Goal: Task Accomplishment & Management: Manage account settings

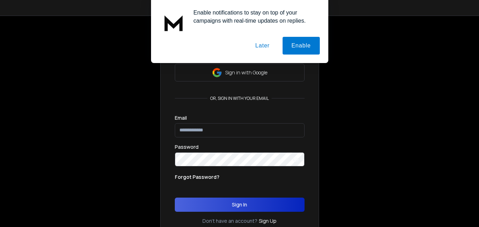
drag, startPoint x: 0, startPoint y: 0, endPoint x: 244, endPoint y: 130, distance: 276.4
click at [244, 130] on input "email" at bounding box center [240, 130] width 130 height 14
paste input "**********"
type input "**********"
click at [260, 204] on button "Sign In" at bounding box center [240, 205] width 130 height 14
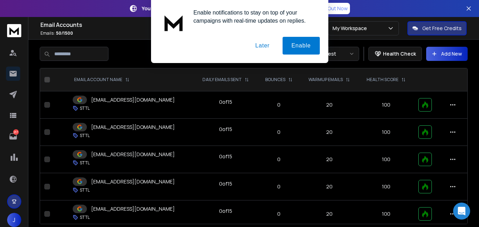
click at [263, 43] on button "Later" at bounding box center [262, 46] width 32 height 18
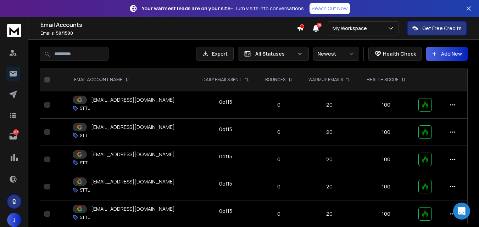
click at [454, 53] on button "Add New" at bounding box center [446, 54] width 41 height 14
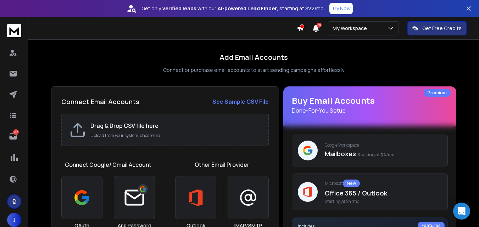
click at [73, 200] on icon at bounding box center [82, 197] width 18 height 21
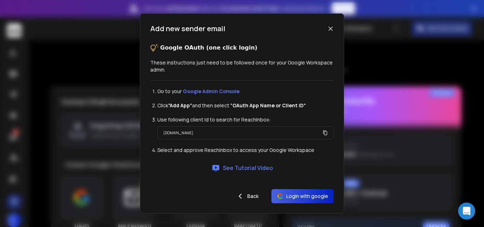
click at [294, 198] on button "Login with google" at bounding box center [302, 196] width 62 height 14
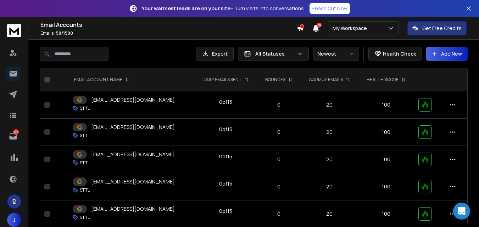
click at [449, 58] on button "Add New" at bounding box center [446, 54] width 41 height 14
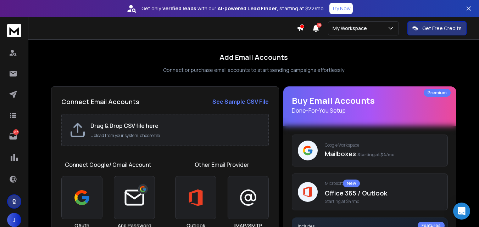
click at [80, 210] on div at bounding box center [81, 197] width 41 height 43
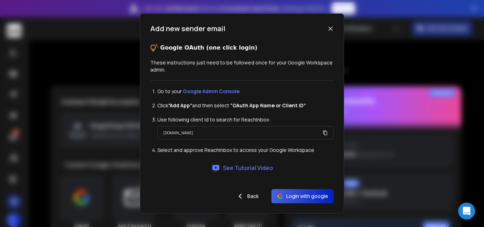
click at [293, 192] on button "Login with google" at bounding box center [302, 196] width 62 height 14
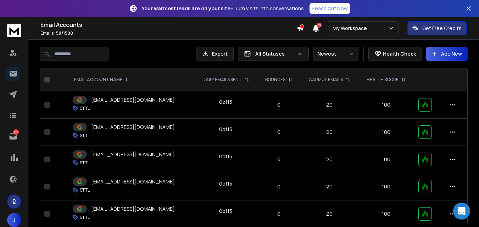
click at [461, 55] on button "Add New" at bounding box center [446, 54] width 41 height 14
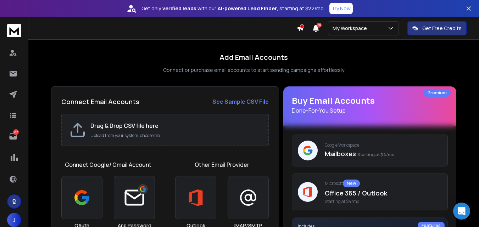
click at [86, 191] on icon at bounding box center [82, 197] width 18 height 21
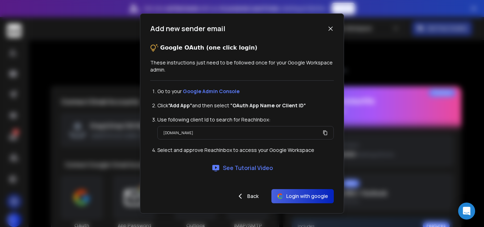
click at [319, 193] on button "Login with google" at bounding box center [302, 196] width 62 height 14
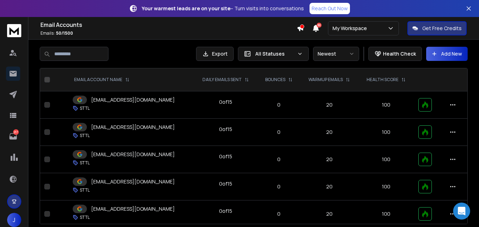
click at [451, 58] on button "Add New" at bounding box center [446, 54] width 41 height 14
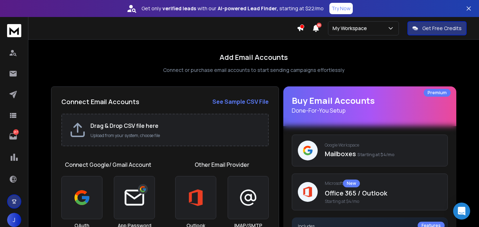
click at [82, 186] on div at bounding box center [81, 197] width 41 height 43
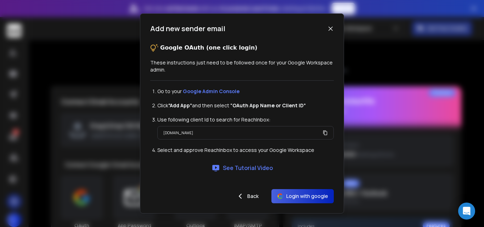
click at [288, 191] on button "Login with google" at bounding box center [302, 196] width 62 height 14
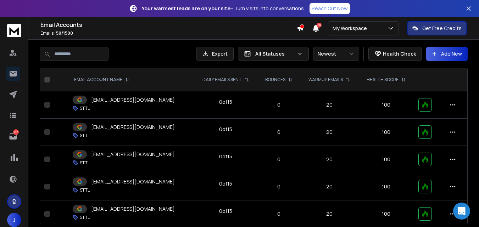
click at [455, 53] on button "Add New" at bounding box center [446, 54] width 41 height 14
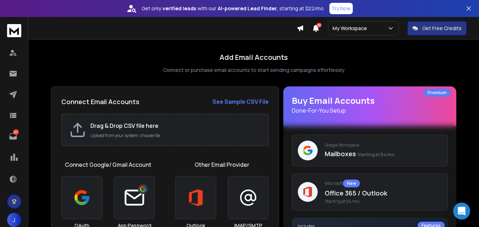
click at [83, 180] on div at bounding box center [81, 197] width 41 height 43
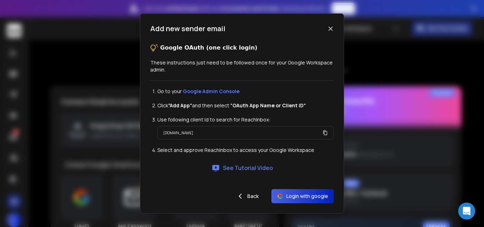
click at [302, 191] on button "Login with google" at bounding box center [302, 196] width 62 height 14
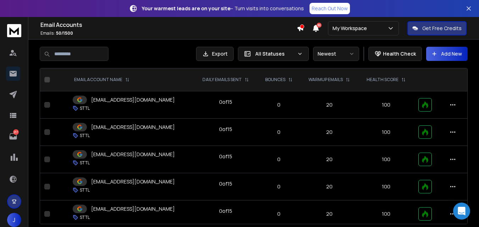
click at [448, 57] on button "Add New" at bounding box center [446, 54] width 41 height 14
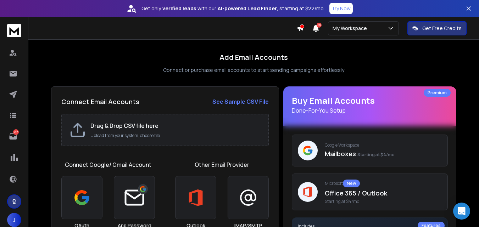
click at [89, 206] on icon at bounding box center [82, 197] width 18 height 21
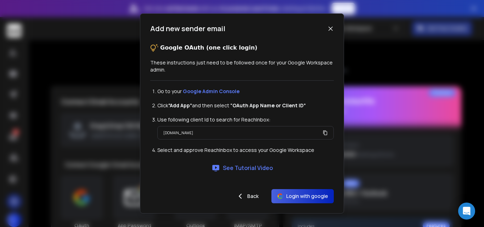
click at [292, 198] on button "Login with google" at bounding box center [302, 196] width 62 height 14
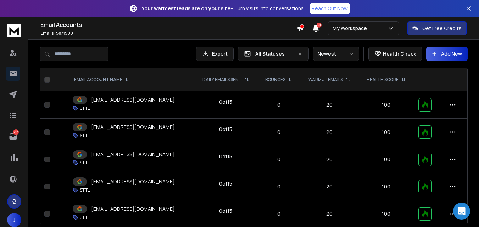
click at [446, 60] on button "Add New" at bounding box center [446, 54] width 41 height 14
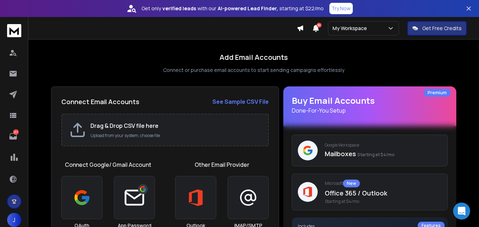
click at [74, 198] on icon at bounding box center [82, 197] width 18 height 21
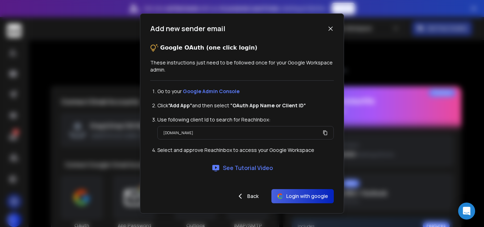
click at [303, 195] on button "Login with google" at bounding box center [302, 196] width 62 height 14
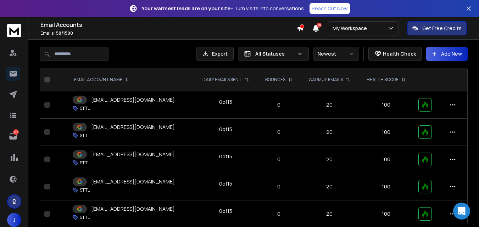
click at [445, 53] on button "Add New" at bounding box center [446, 54] width 41 height 14
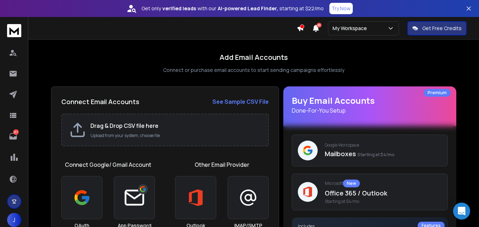
click at [89, 193] on icon at bounding box center [82, 197] width 18 height 21
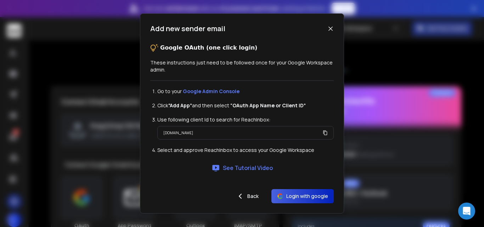
click at [299, 192] on button "Login with google" at bounding box center [302, 196] width 62 height 14
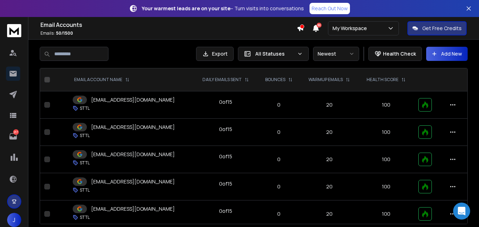
click at [449, 55] on button "Add New" at bounding box center [446, 54] width 41 height 14
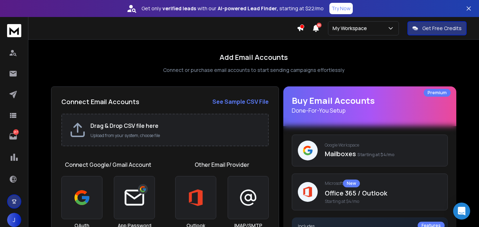
click at [126, 161] on h1 "Connect Google/ Gmail Account" at bounding box center [108, 165] width 86 height 9
click at [85, 195] on icon at bounding box center [82, 197] width 18 height 21
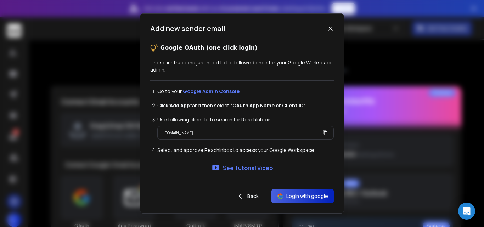
click at [292, 204] on div "Add new sender email Google OAuth (one click login) These instructions just nee…" at bounding box center [242, 113] width 204 height 200
click at [304, 196] on button "Login with google" at bounding box center [302, 196] width 62 height 14
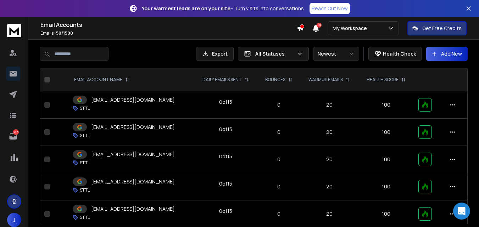
click at [446, 57] on button "Add New" at bounding box center [446, 54] width 41 height 14
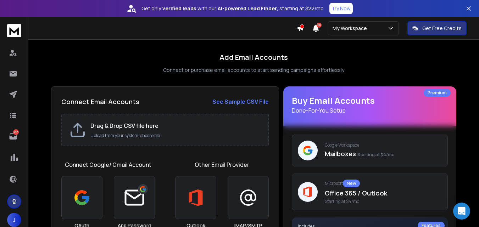
click at [94, 198] on div at bounding box center [81, 197] width 41 height 43
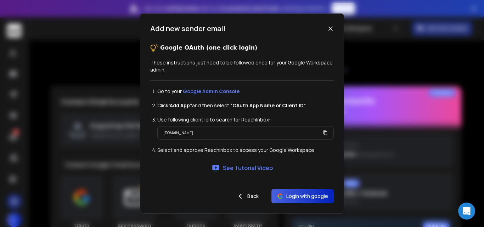
click at [282, 195] on icon at bounding box center [280, 196] width 6 height 6
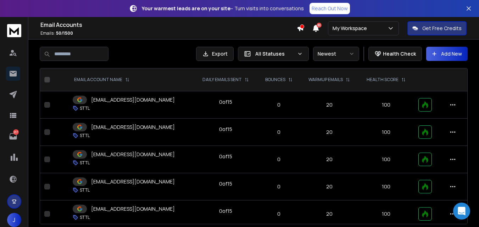
click at [447, 52] on button "Add New" at bounding box center [446, 54] width 41 height 14
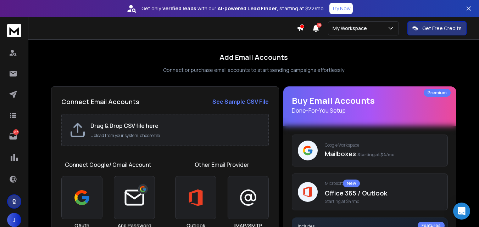
click at [93, 203] on div at bounding box center [81, 197] width 41 height 43
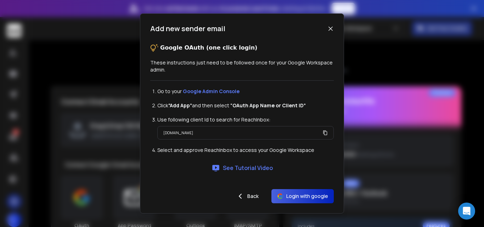
click at [293, 195] on button "Login with google" at bounding box center [302, 196] width 62 height 14
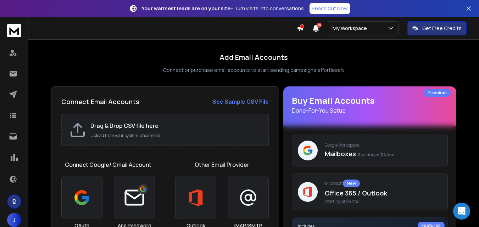
click at [82, 198] on icon at bounding box center [85, 199] width 7 height 7
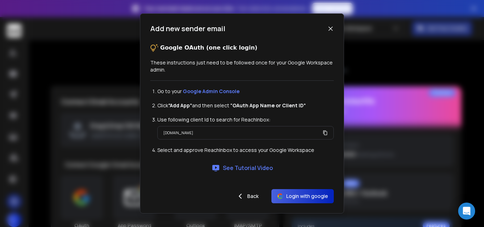
click at [308, 197] on button "Login with google" at bounding box center [302, 196] width 62 height 14
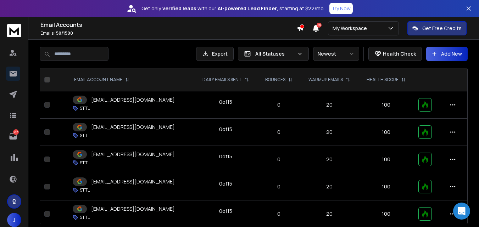
click at [441, 52] on button "Add New" at bounding box center [446, 54] width 41 height 14
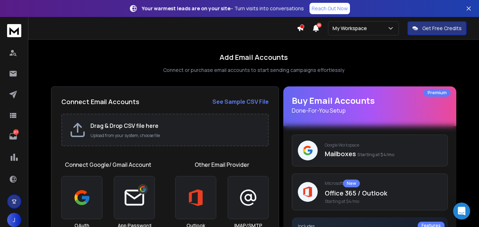
click at [87, 202] on icon at bounding box center [85, 199] width 7 height 7
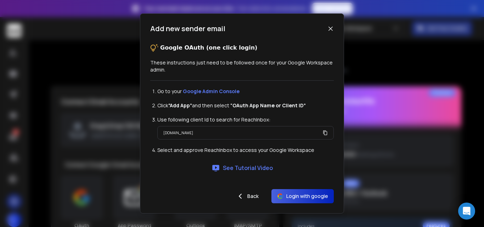
click at [292, 195] on button "Login with google" at bounding box center [302, 196] width 62 height 14
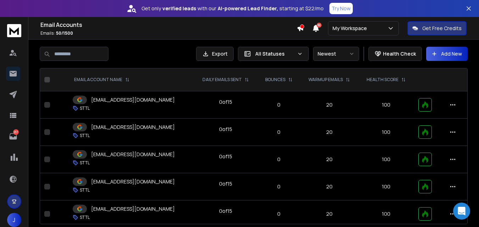
click at [453, 57] on button "Add New" at bounding box center [446, 54] width 41 height 14
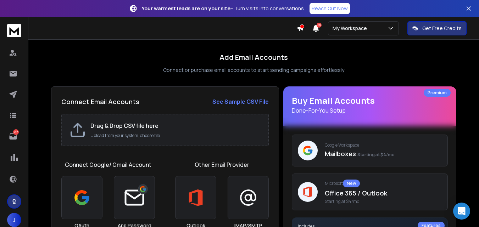
click at [79, 198] on icon at bounding box center [82, 197] width 18 height 21
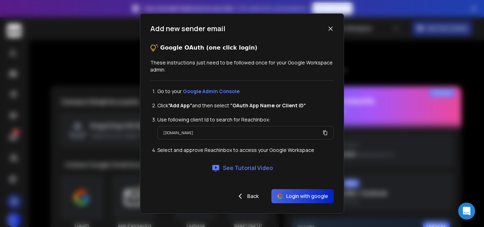
click at [301, 199] on button "Login with google" at bounding box center [302, 196] width 62 height 14
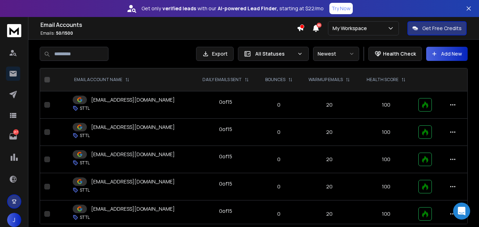
click at [443, 51] on button "Add New" at bounding box center [446, 54] width 41 height 14
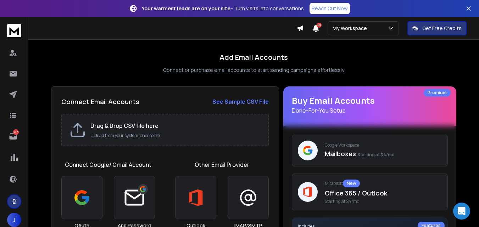
click at [76, 201] on icon at bounding box center [81, 197] width 15 height 15
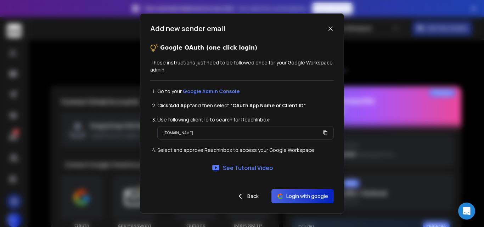
click at [315, 192] on button "Login with google" at bounding box center [302, 196] width 62 height 14
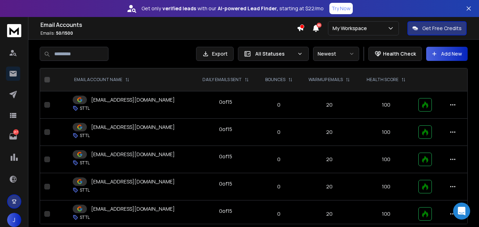
click at [444, 53] on button "Add New" at bounding box center [446, 54] width 41 height 14
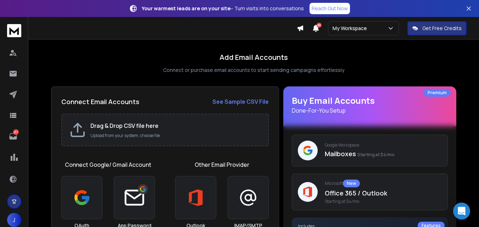
click at [67, 203] on div at bounding box center [81, 197] width 41 height 43
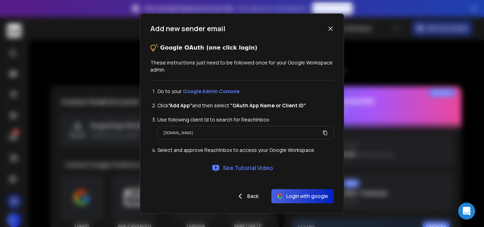
click at [304, 199] on button "Login with google" at bounding box center [302, 196] width 62 height 14
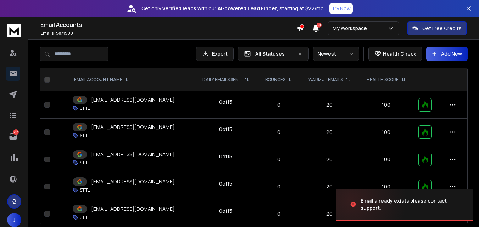
click at [443, 54] on button "Add New" at bounding box center [446, 54] width 41 height 14
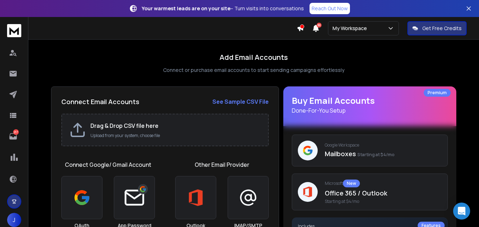
click at [94, 197] on div at bounding box center [81, 197] width 41 height 43
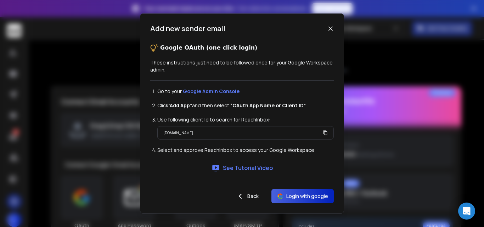
click at [297, 195] on button "Login with google" at bounding box center [302, 196] width 62 height 14
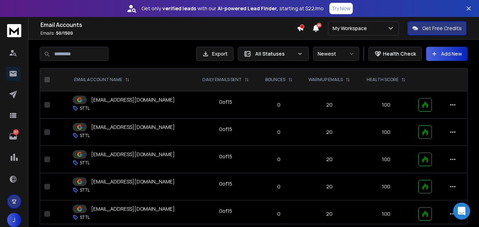
click at [446, 54] on button "Add New" at bounding box center [446, 54] width 41 height 14
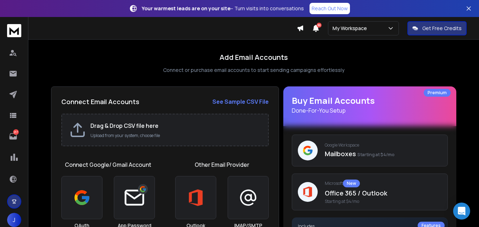
click at [83, 197] on icon at bounding box center [85, 199] width 7 height 7
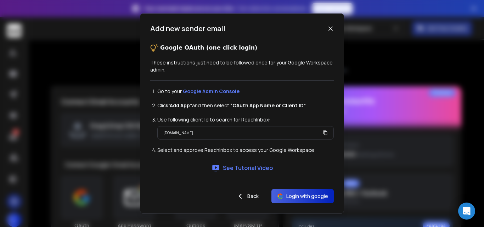
click at [299, 195] on button "Login with google" at bounding box center [302, 196] width 62 height 14
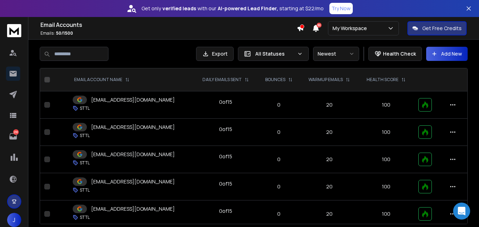
click at [447, 52] on button "Add New" at bounding box center [446, 54] width 41 height 14
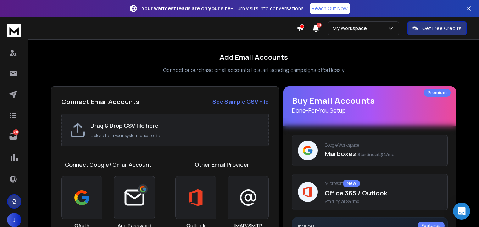
click at [91, 184] on div at bounding box center [81, 197] width 41 height 43
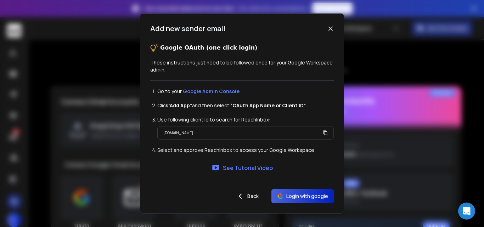
click at [317, 195] on button "Login with google" at bounding box center [302, 196] width 62 height 14
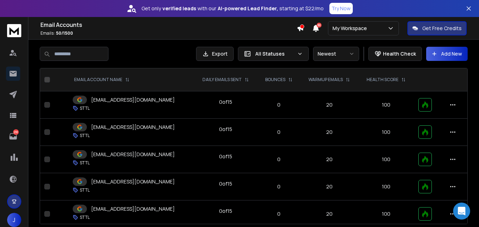
click at [456, 52] on button "Add New" at bounding box center [446, 54] width 41 height 14
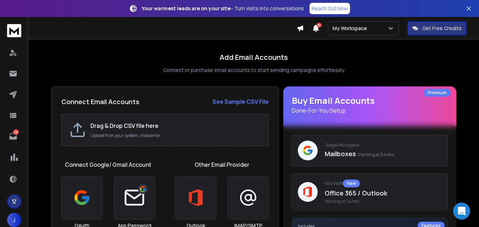
click at [80, 201] on icon at bounding box center [82, 197] width 18 height 21
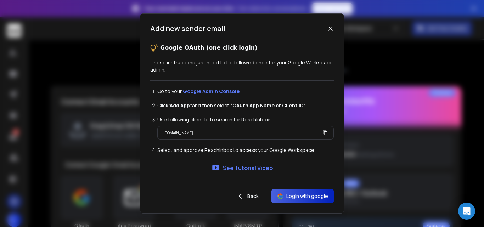
click at [292, 194] on button "Login with google" at bounding box center [302, 196] width 62 height 14
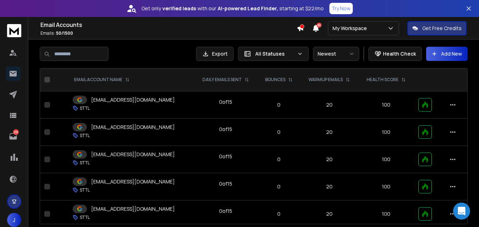
click at [451, 56] on button "Add New" at bounding box center [446, 54] width 41 height 14
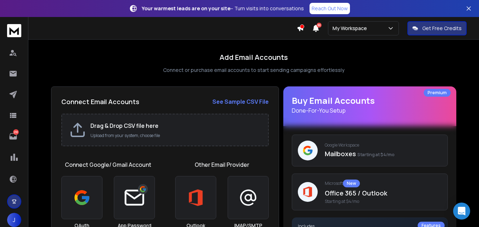
click at [92, 194] on div at bounding box center [81, 197] width 41 height 43
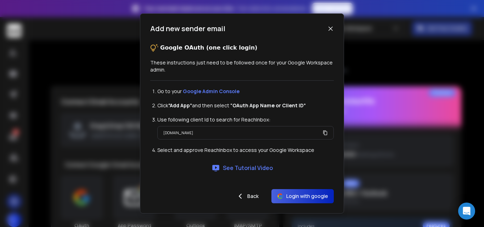
click at [308, 198] on button "Login with google" at bounding box center [302, 196] width 62 height 14
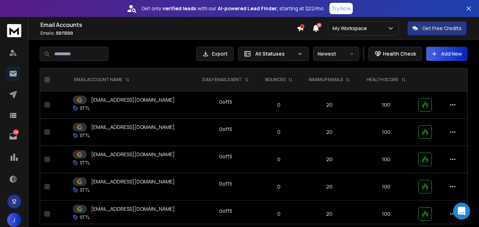
click at [432, 51] on button "Add New" at bounding box center [446, 54] width 41 height 14
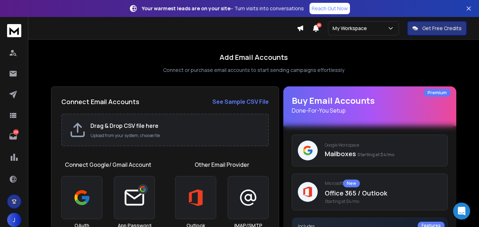
click at [67, 207] on div at bounding box center [81, 197] width 41 height 43
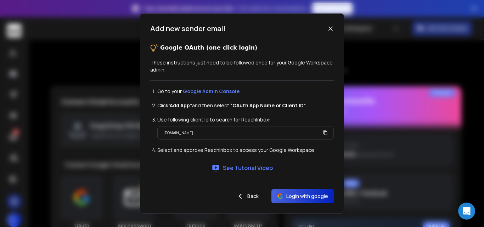
click at [287, 196] on button "Login with google" at bounding box center [302, 196] width 62 height 14
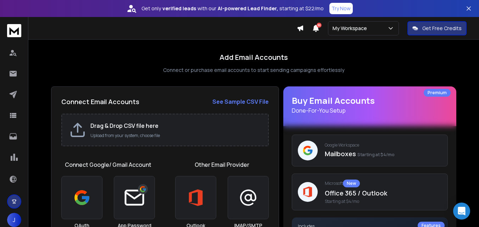
click at [92, 190] on div at bounding box center [81, 197] width 41 height 43
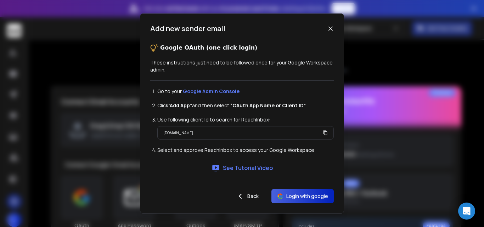
click at [308, 190] on button "Login with google" at bounding box center [302, 196] width 62 height 14
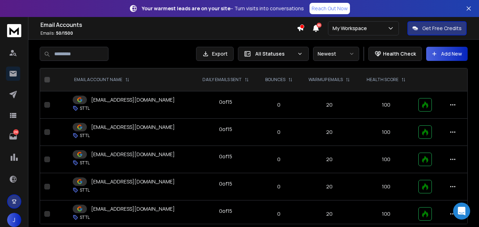
click at [449, 55] on button "Add New" at bounding box center [446, 54] width 41 height 14
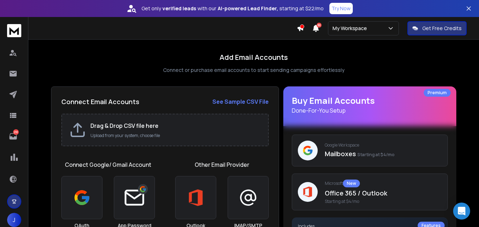
click at [72, 188] on div at bounding box center [81, 197] width 41 height 43
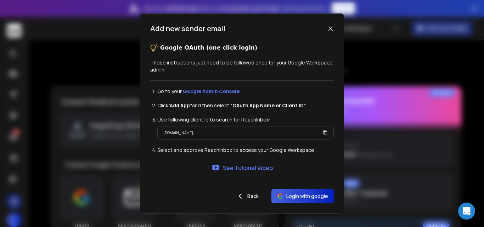
click at [293, 196] on button "Login with google" at bounding box center [302, 196] width 62 height 14
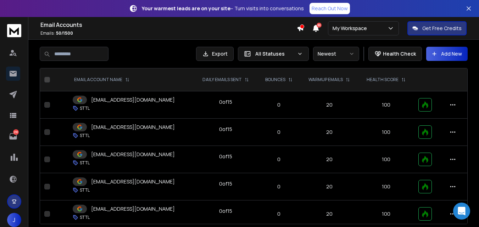
click at [458, 48] on button "Add New" at bounding box center [446, 54] width 41 height 14
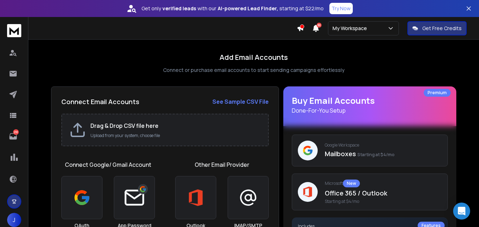
click at [74, 201] on icon at bounding box center [82, 197] width 18 height 21
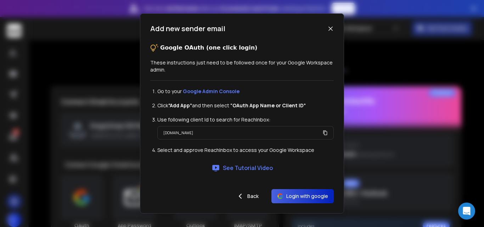
click at [308, 193] on button "Login with google" at bounding box center [302, 196] width 62 height 14
